Goal: Task Accomplishment & Management: Manage account settings

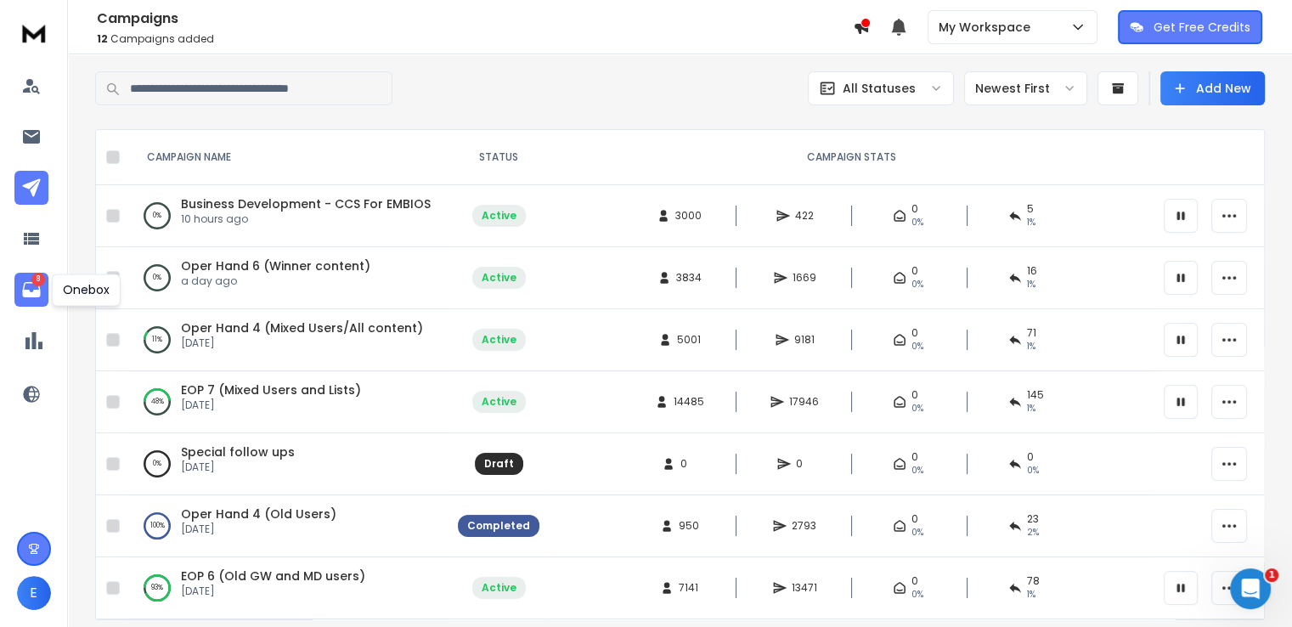
click at [38, 273] on p "8" at bounding box center [38, 280] width 14 height 14
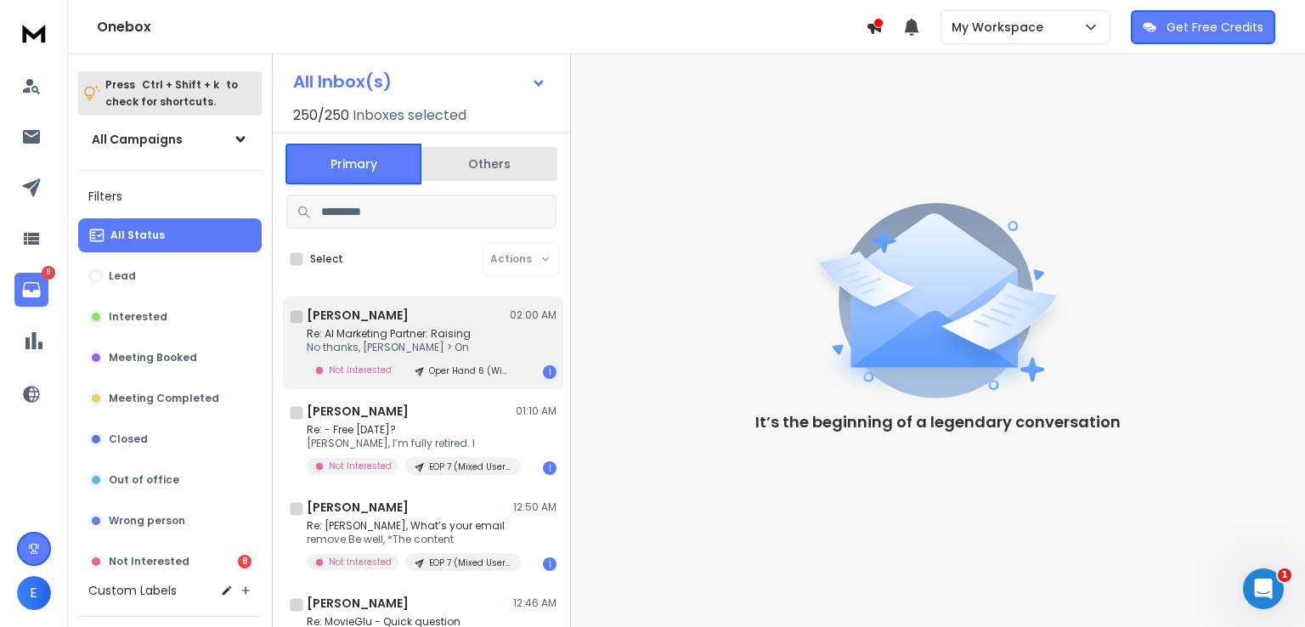
click at [449, 317] on div "[PERSON_NAME] 02:00 AM" at bounding box center [432, 315] width 250 height 17
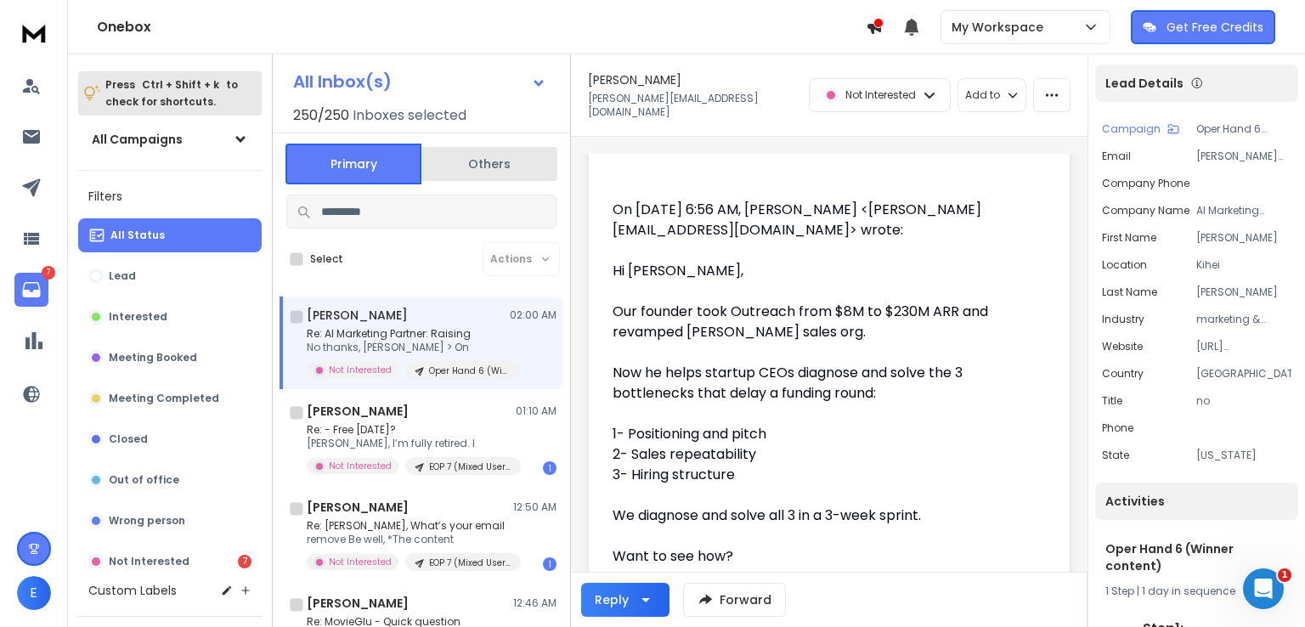
scroll to position [340, 0]
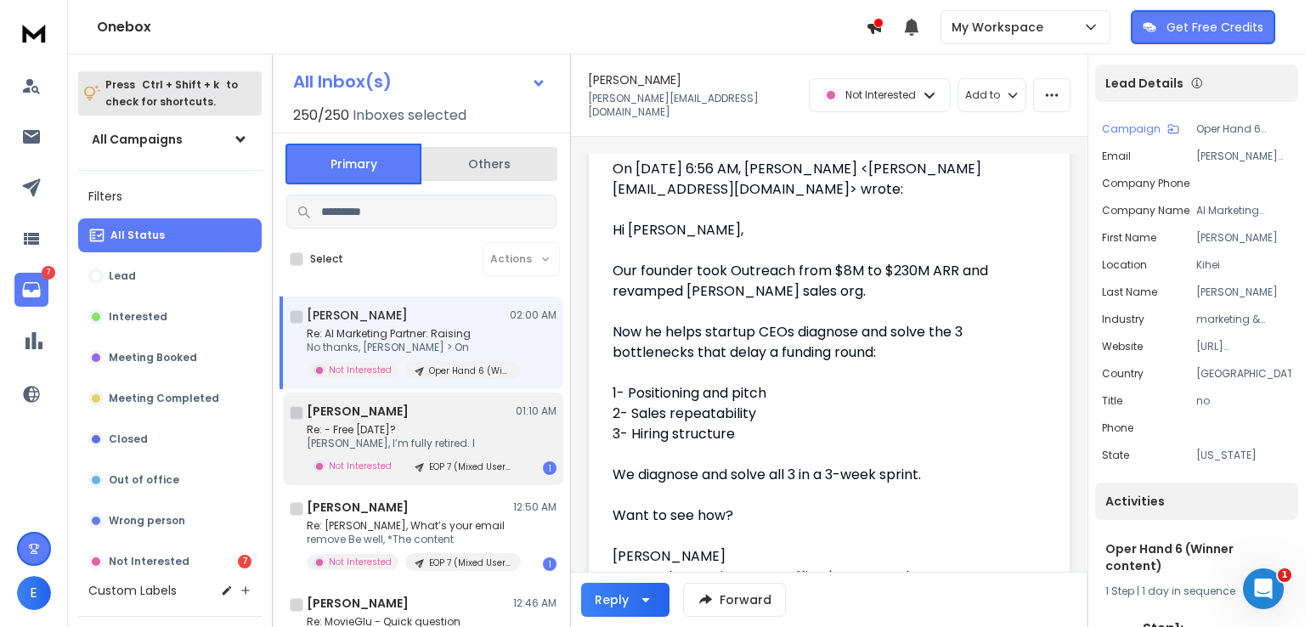
click at [409, 437] on p "[PERSON_NAME], I’m fully retired. I" at bounding box center [409, 444] width 204 height 14
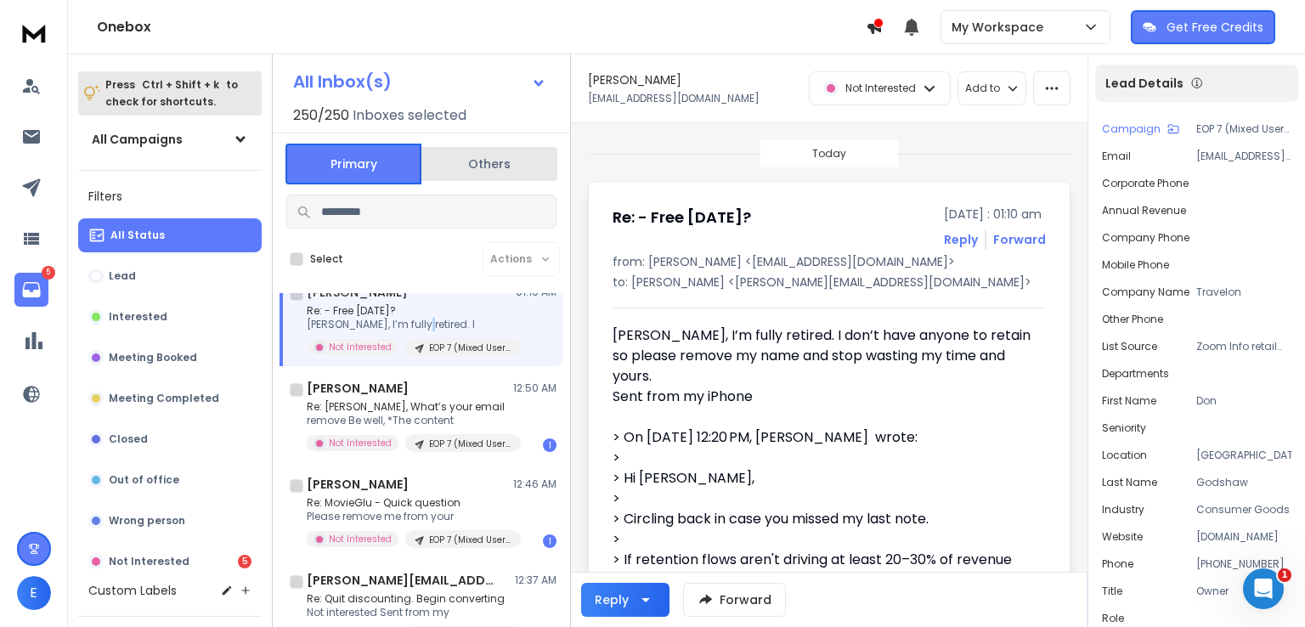
scroll to position [170, 0]
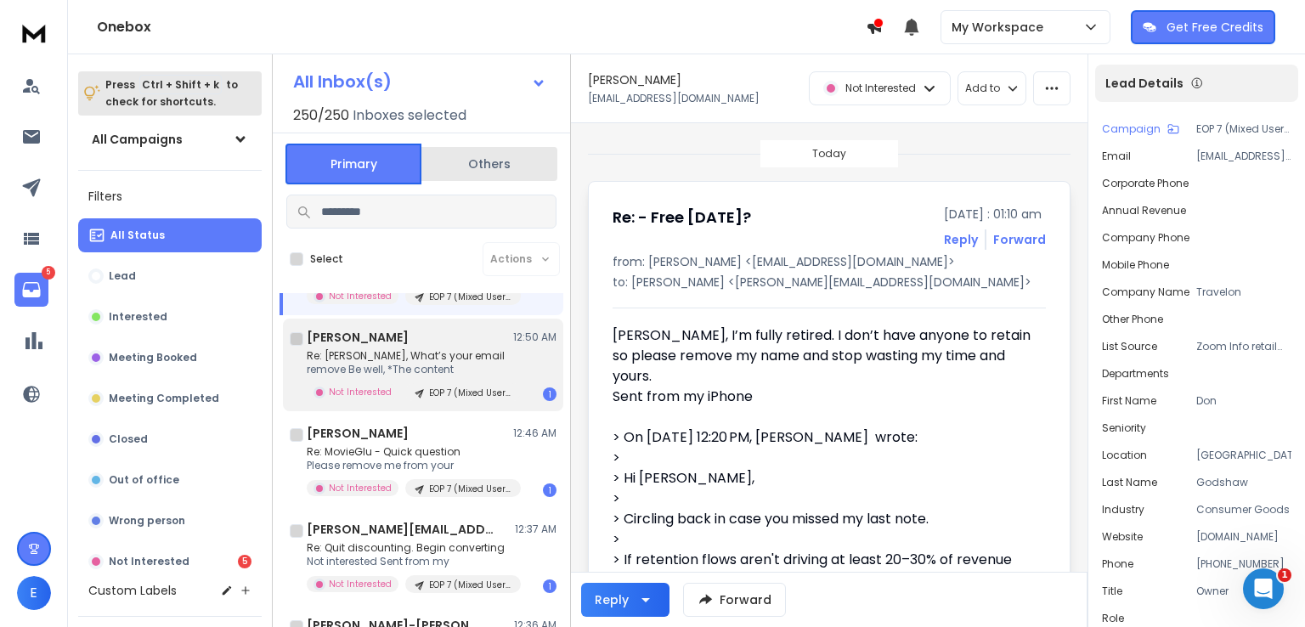
click at [415, 383] on div "EOP 7 (Mixed Users and Lists)" at bounding box center [463, 392] width 116 height 18
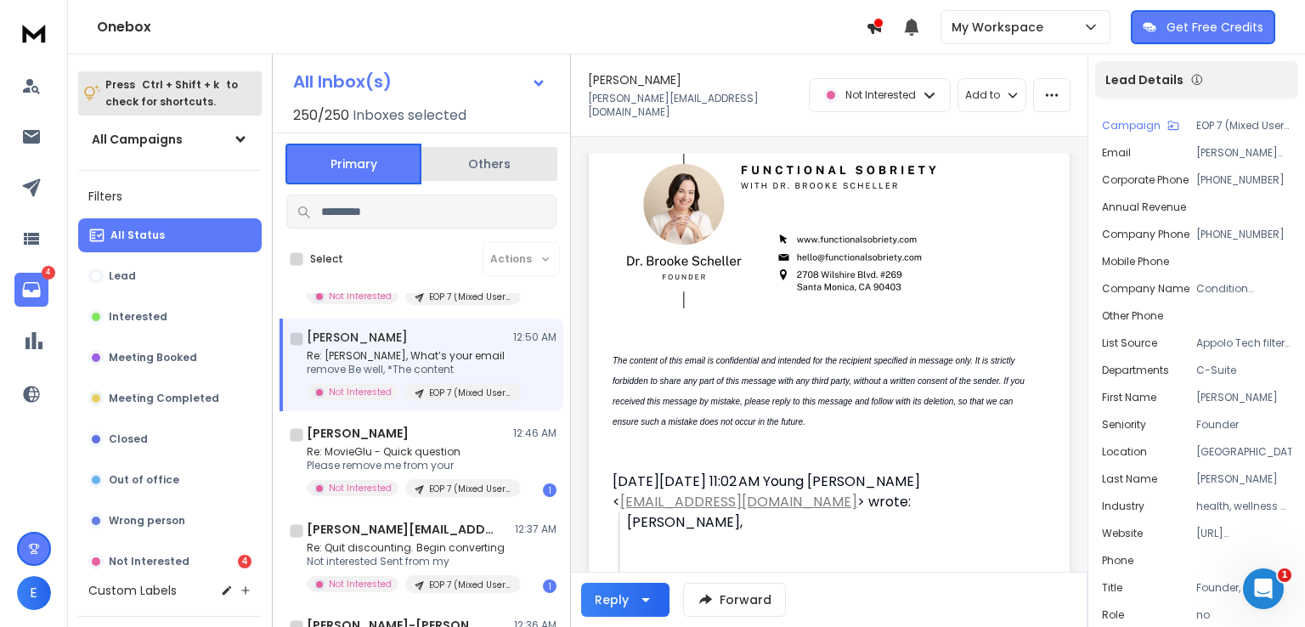
scroll to position [0, 0]
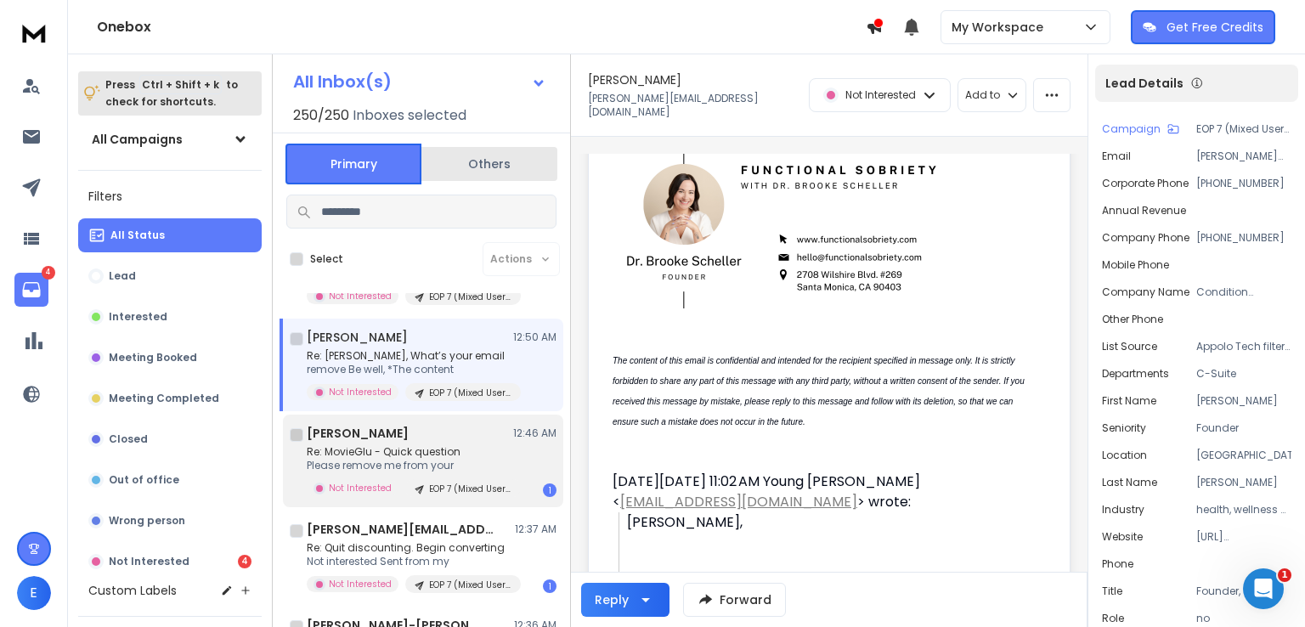
click at [483, 463] on p "Please remove me from your" at bounding box center [409, 466] width 204 height 14
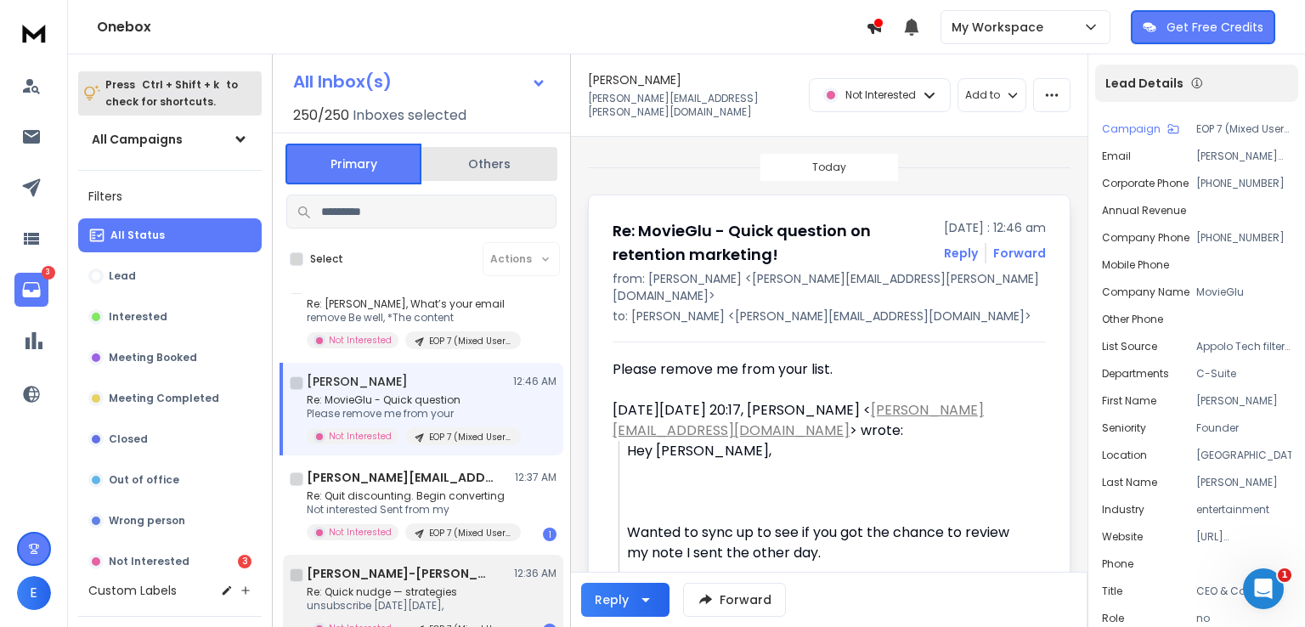
scroll to position [340, 0]
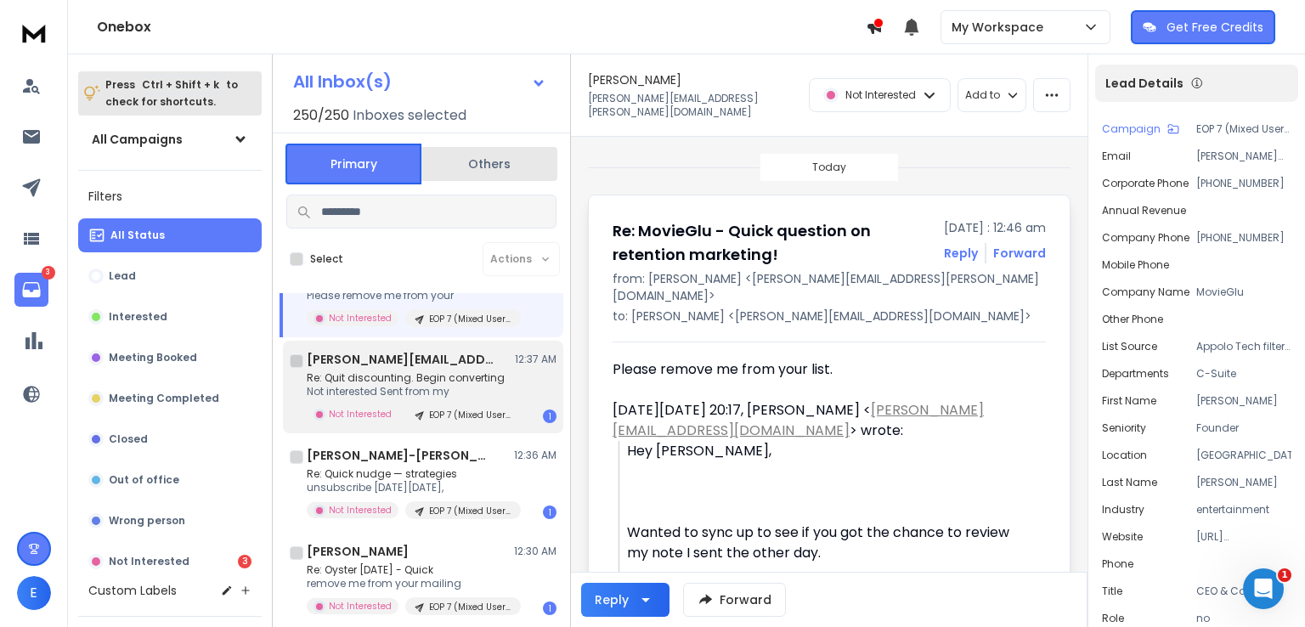
click at [421, 369] on div "[PERSON_NAME][EMAIL_ADDRESS][DOMAIN_NAME] 12:37 AM Re: Quit discounting. Begin …" at bounding box center [432, 387] width 250 height 72
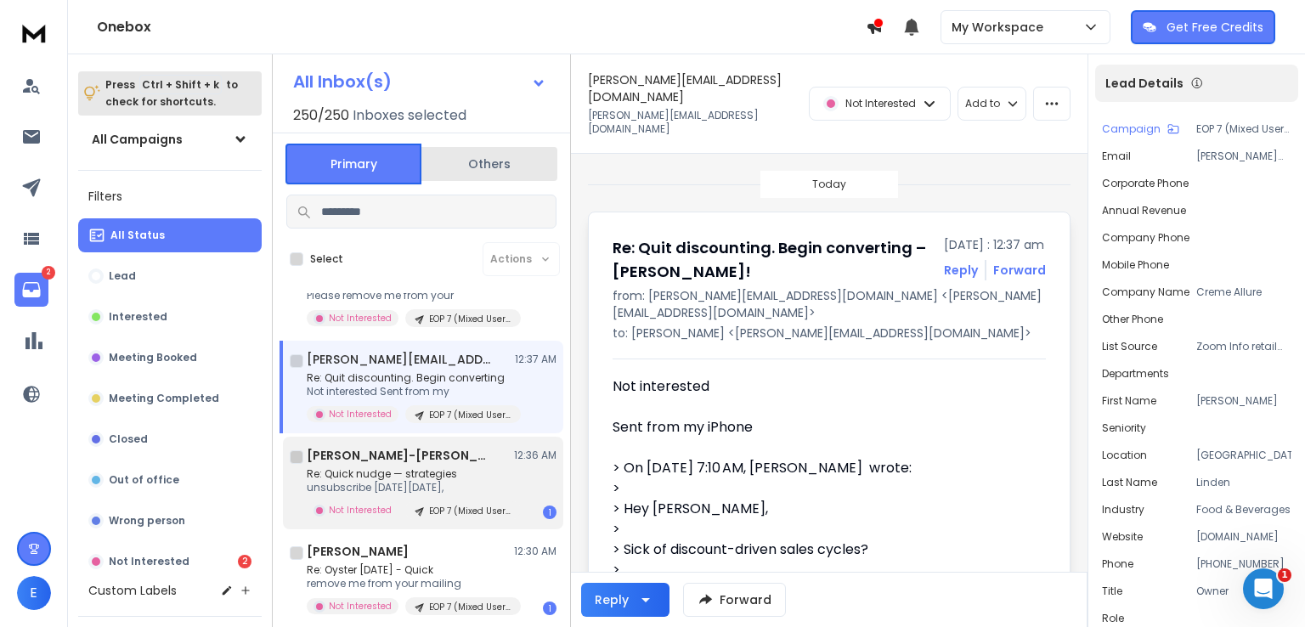
click at [419, 468] on p "Re: Quick nudge — strategies" at bounding box center [409, 474] width 204 height 14
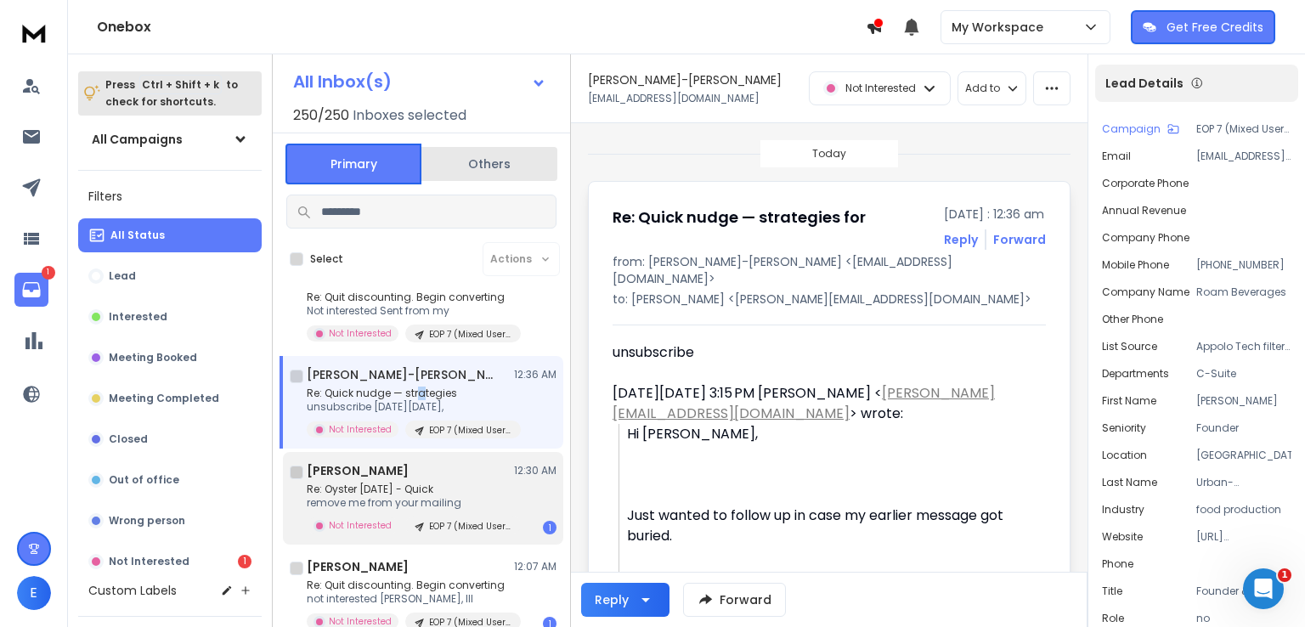
scroll to position [425, 0]
click at [412, 474] on div "[PERSON_NAME] 12:30 AM" at bounding box center [432, 466] width 250 height 17
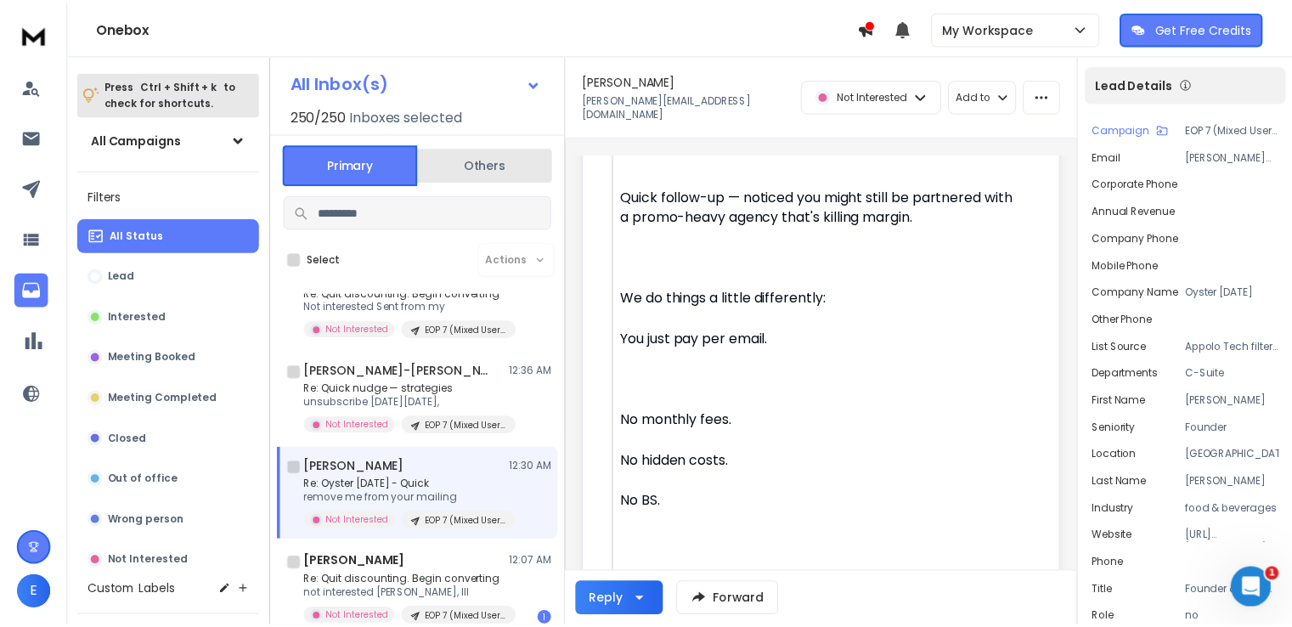
scroll to position [0, 0]
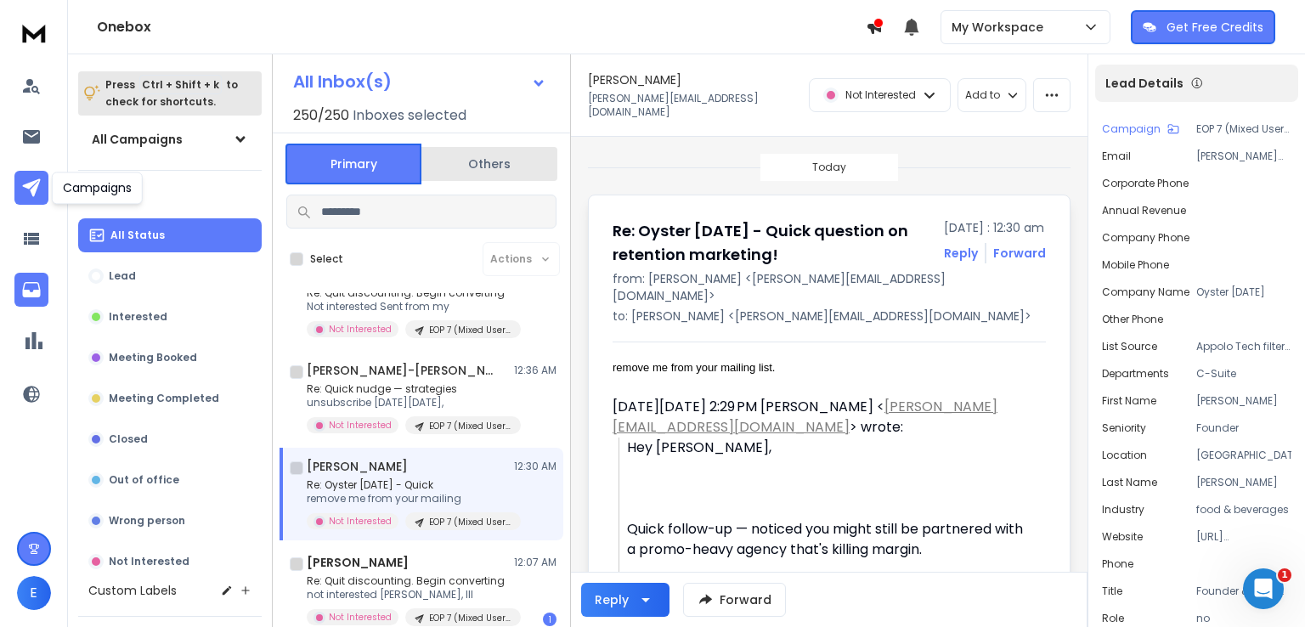
click at [31, 198] on link at bounding box center [31, 188] width 34 height 34
